Goal: Task Accomplishment & Management: Use online tool/utility

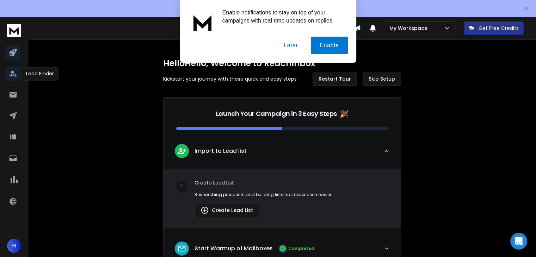
click at [10, 72] on icon at bounding box center [13, 73] width 8 height 8
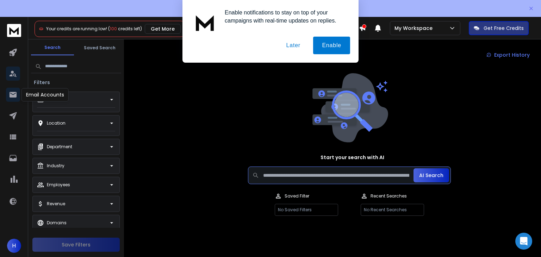
click at [10, 92] on icon at bounding box center [13, 95] width 7 height 6
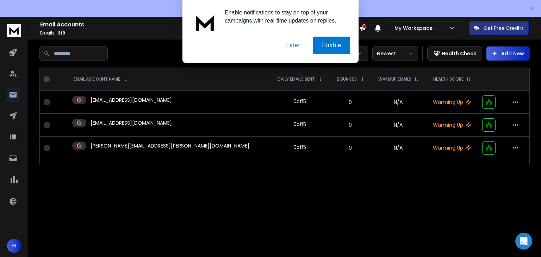
click at [295, 44] on button "Later" at bounding box center [293, 46] width 32 height 18
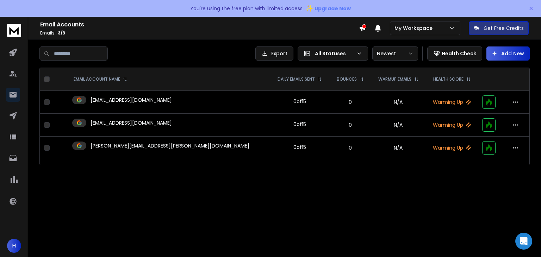
click at [174, 195] on div "You're using the free plan with limited access ✨ Upgrade Now Your warmest leads…" at bounding box center [270, 128] width 541 height 257
click at [531, 6] on icon "Close notification" at bounding box center [532, 9] width 6 height 6
